Goal: Communication & Community: Answer question/provide support

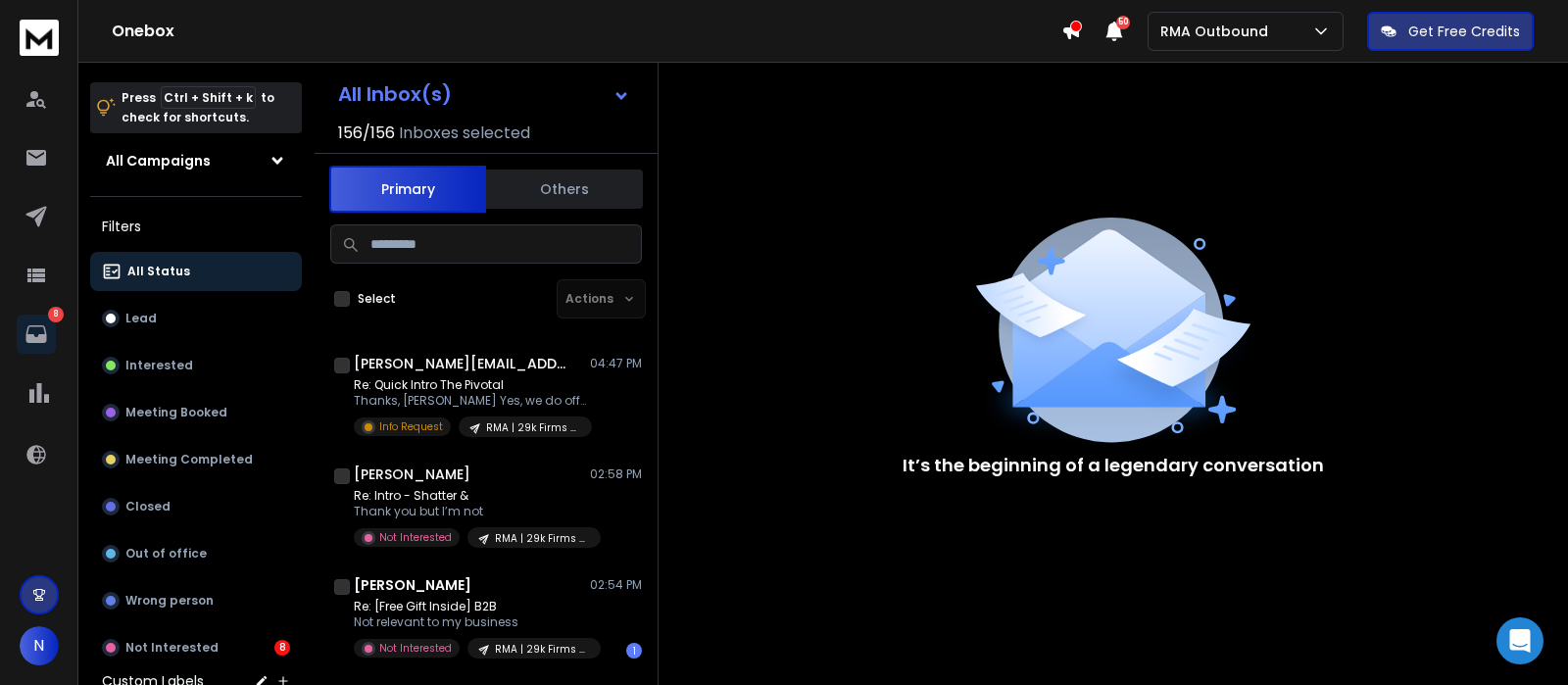
click at [738, 393] on div "It’s the beginning of a legendary conversation" at bounding box center [1113, 354] width 910 height 582
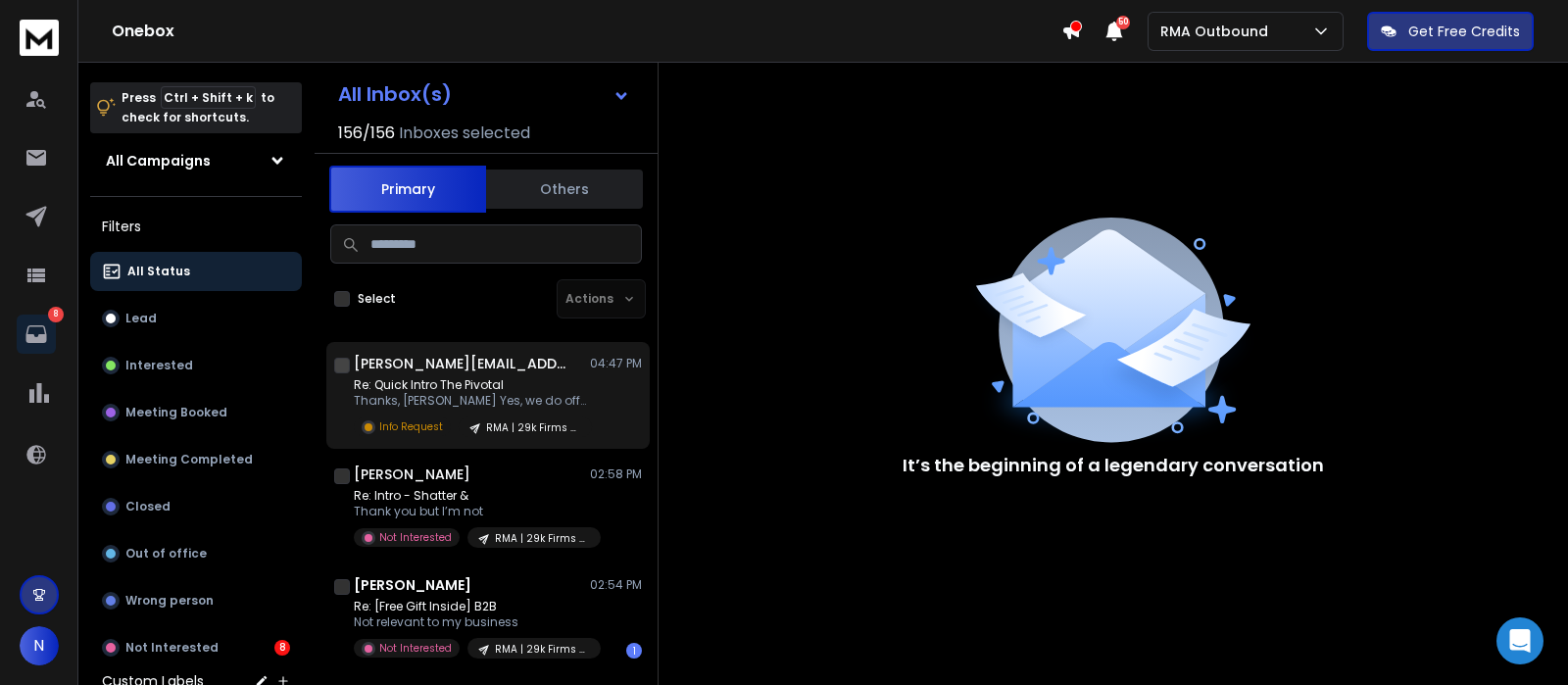
click at [446, 424] on div "Info Request RMA | 29k Firms (General Team Info)" at bounding box center [473, 427] width 238 height 21
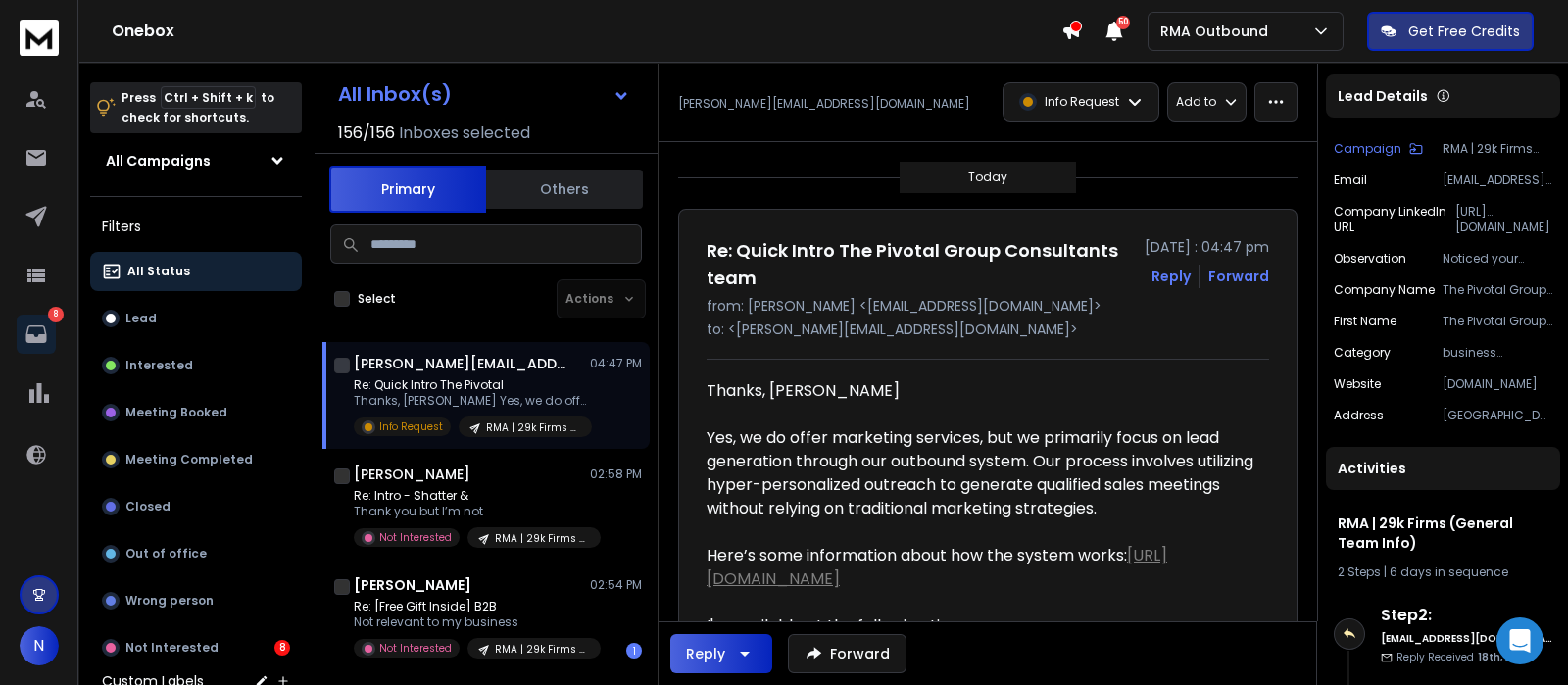
click at [536, 255] on input at bounding box center [485, 244] width 311 height 39
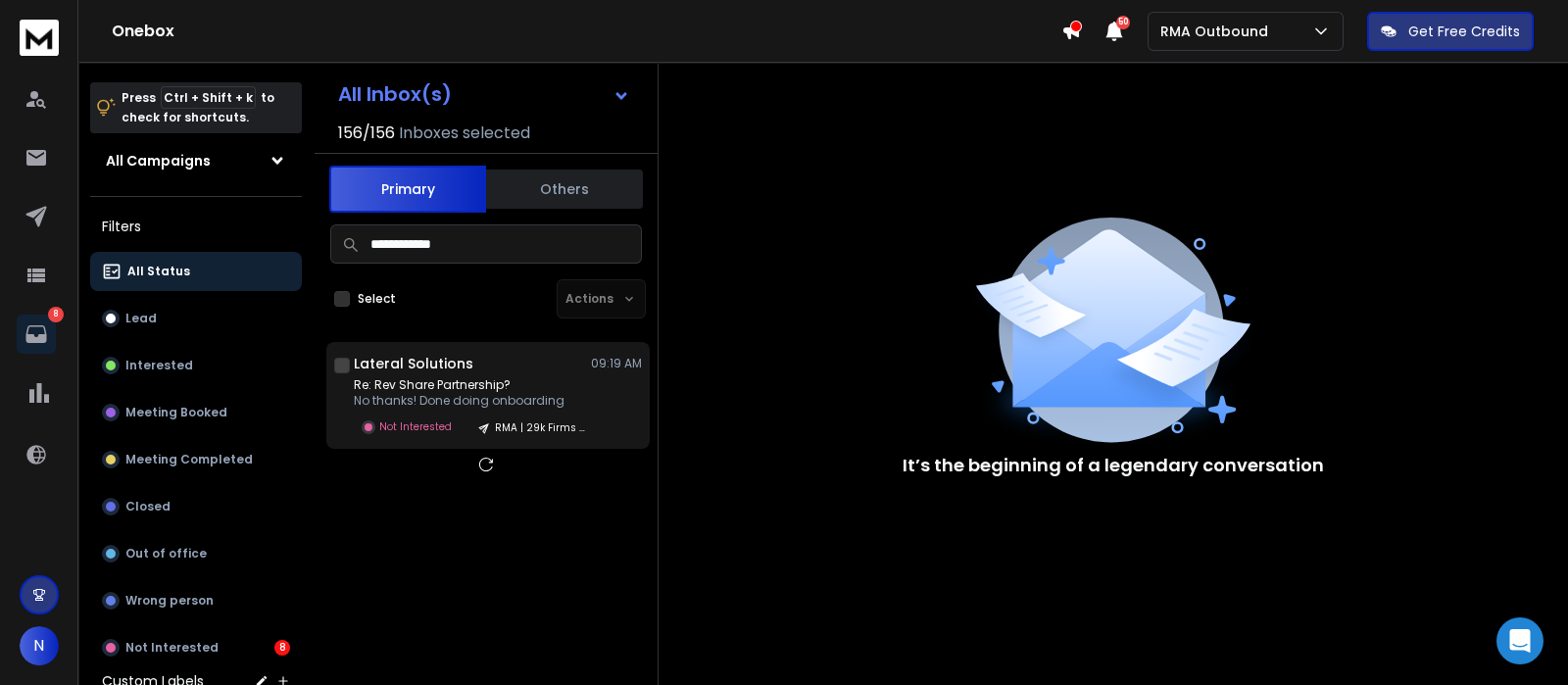
type input "**********"
click at [507, 383] on p "Re: Rev Share Partnership?" at bounding box center [471, 385] width 235 height 16
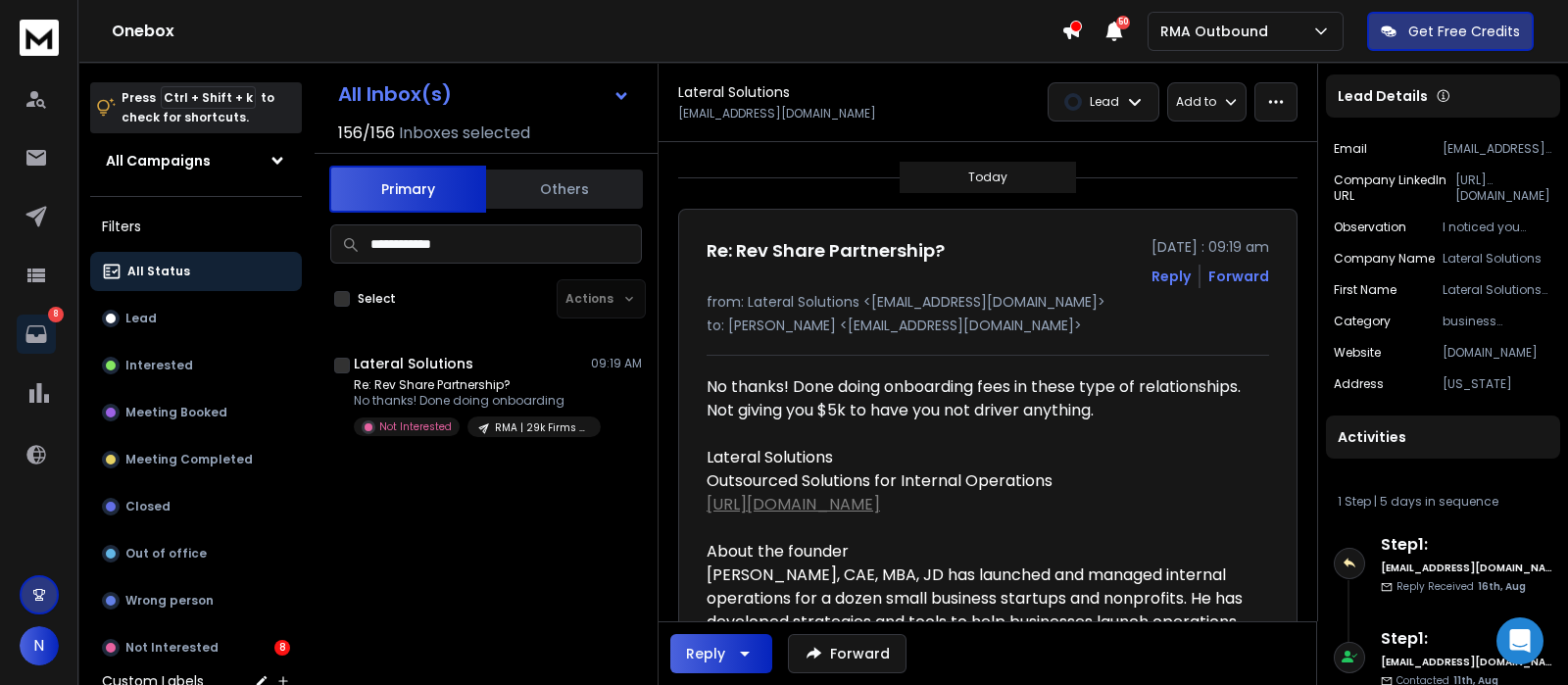
click at [1022, 401] on div "No thanks! Done doing onboarding fees in these type of relationships. Not givin…" at bounding box center [980, 399] width 547 height 47
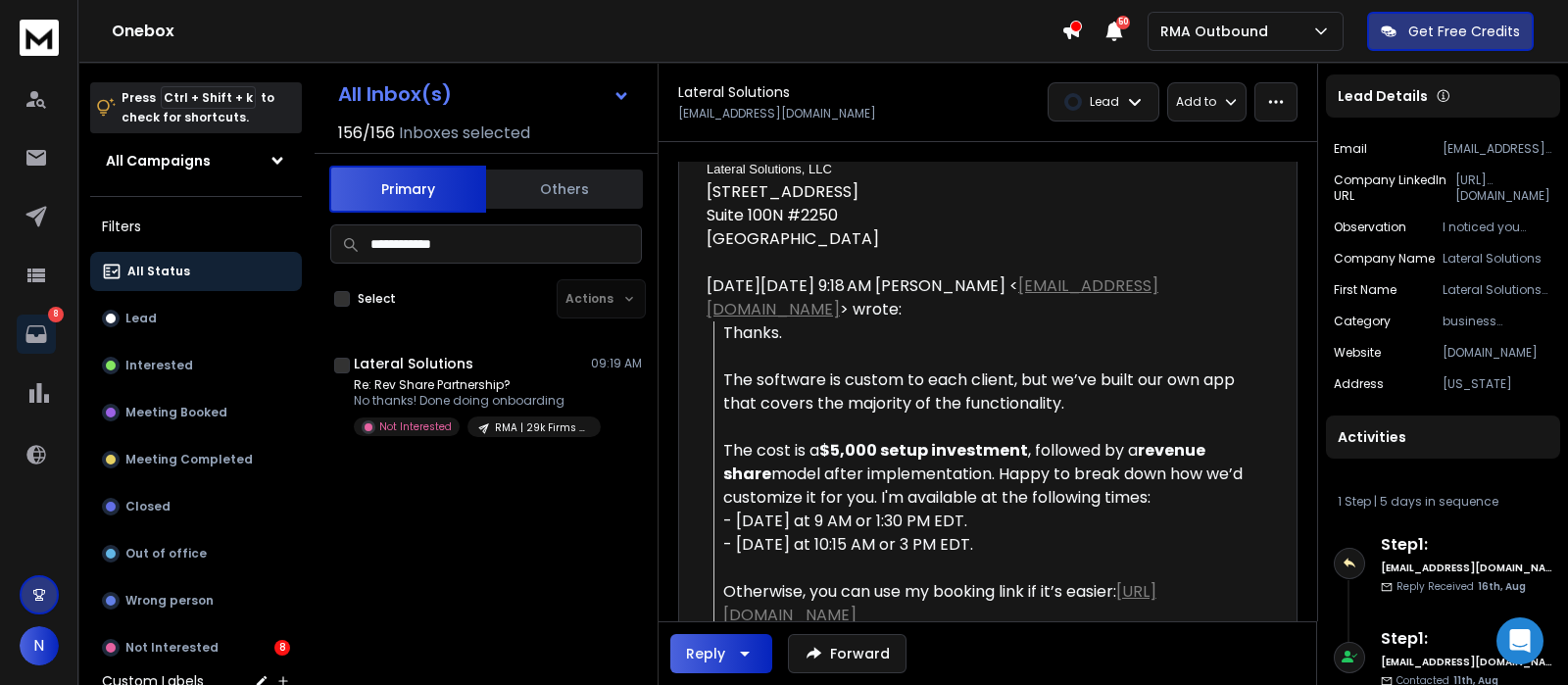
scroll to position [653, 0]
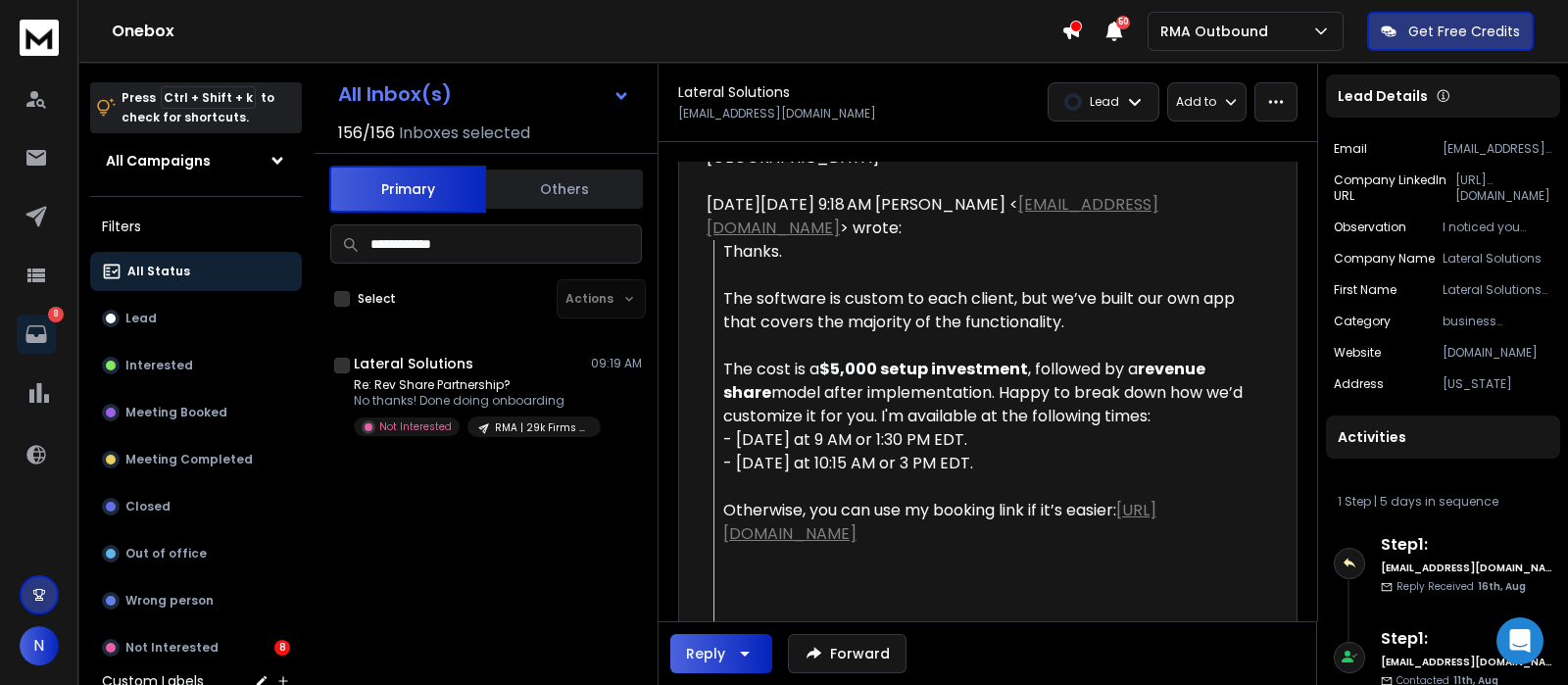
click at [1121, 415] on div "The cost is a $5,000 setup investment , followed by a revenue share model after…" at bounding box center [988, 393] width 531 height 71
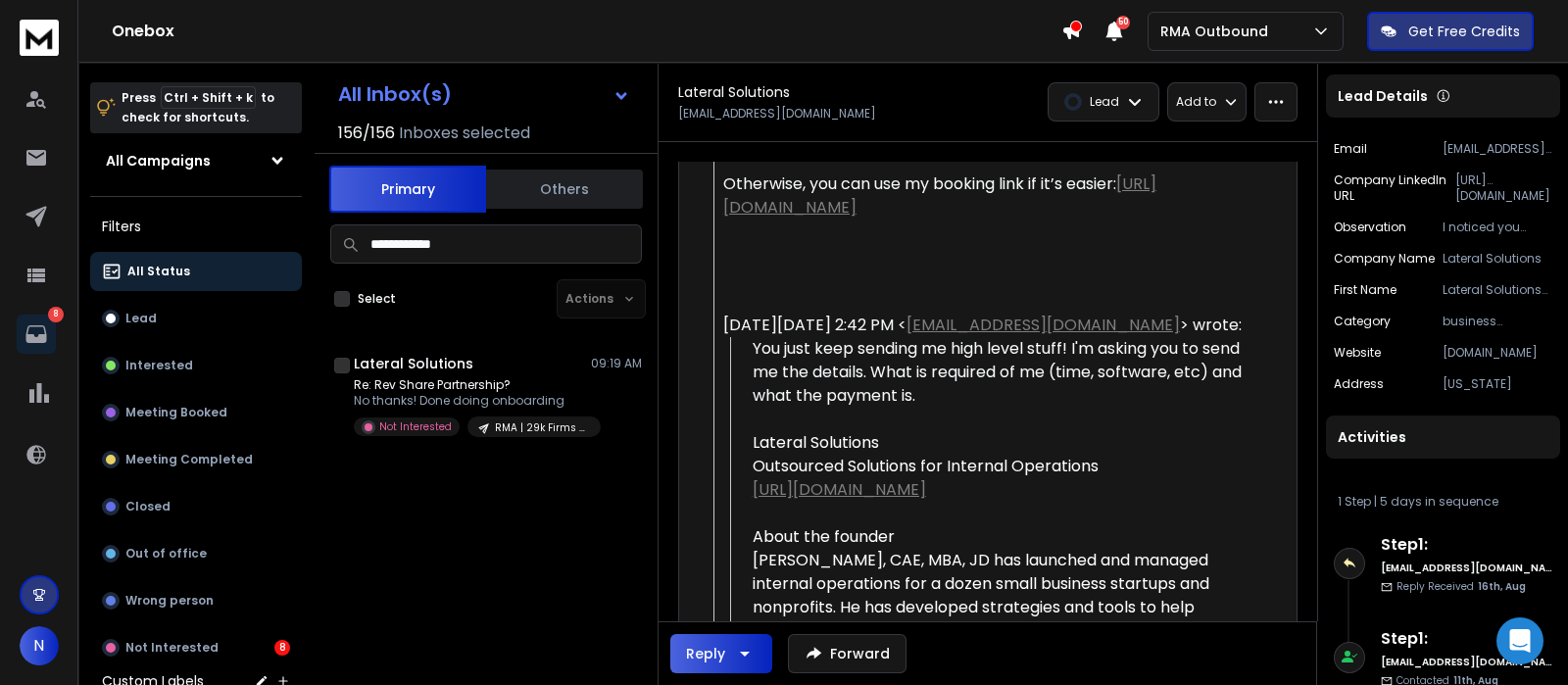
scroll to position [1061, 0]
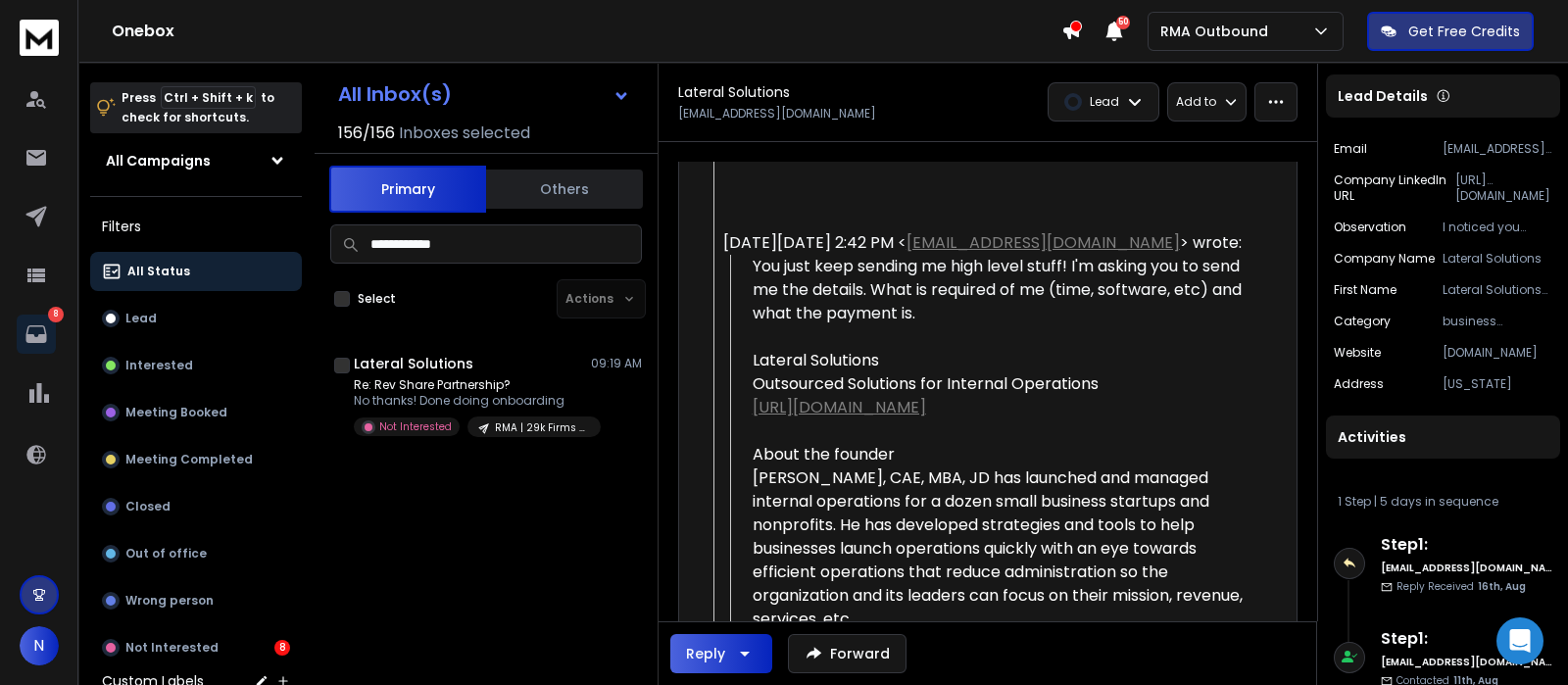
click at [1119, 520] on div "[PERSON_NAME], CAE, MBA, JD has launched and managed internal operations for a …" at bounding box center [1003, 549] width 501 height 165
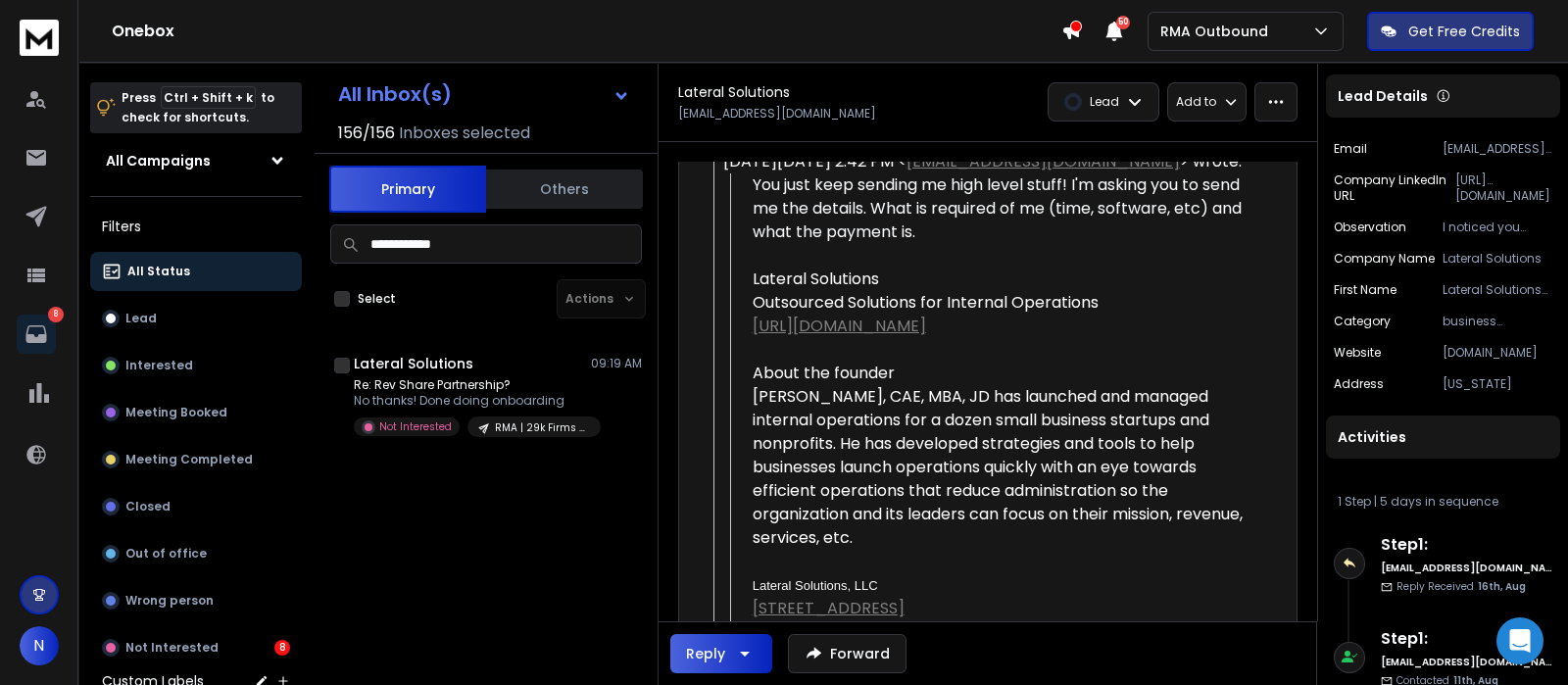
scroll to position [1226, 0]
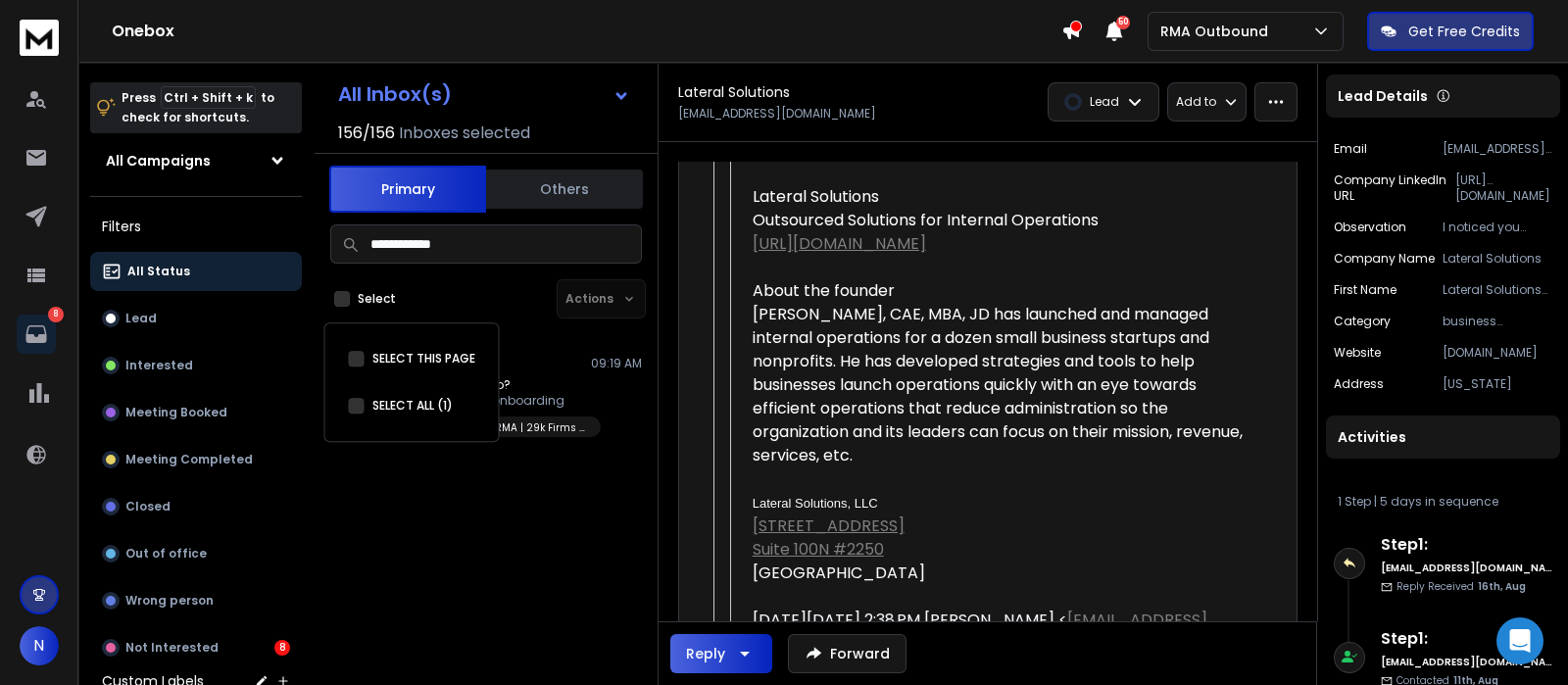
click at [455, 251] on input "**********" at bounding box center [485, 244] width 311 height 39
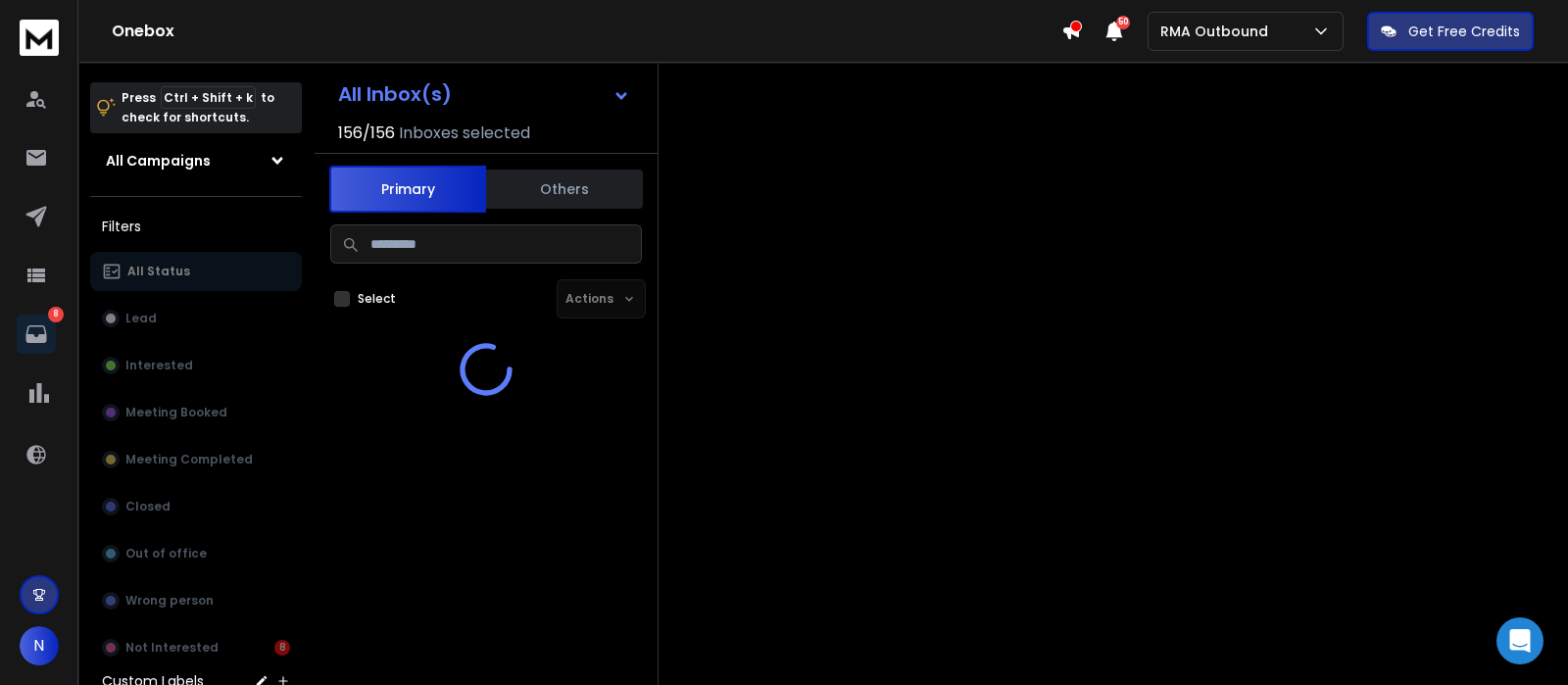
scroll to position [0, 0]
click at [843, 370] on div at bounding box center [1113, 405] width 910 height 685
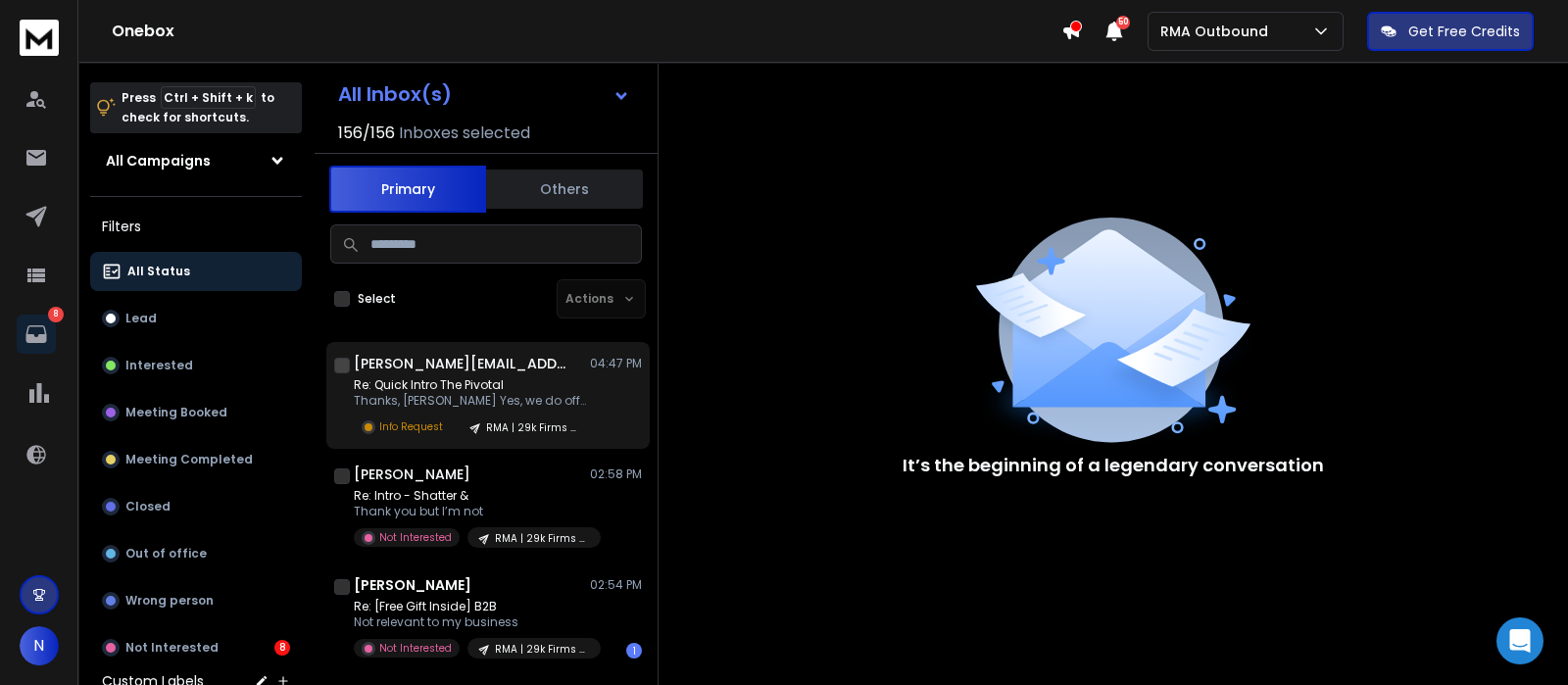
click at [549, 397] on p "Thanks, [PERSON_NAME] Yes, we do offer" at bounding box center [471, 401] width 235 height 16
